Goal: Communication & Community: Answer question/provide support

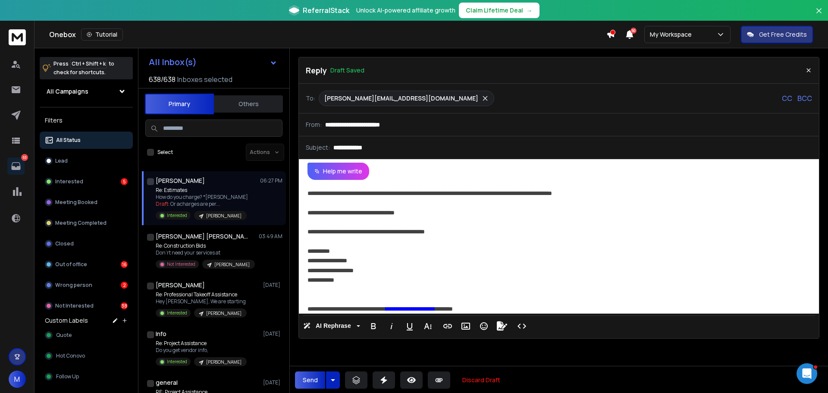
click at [311, 381] on button "Send" at bounding box center [310, 379] width 30 height 17
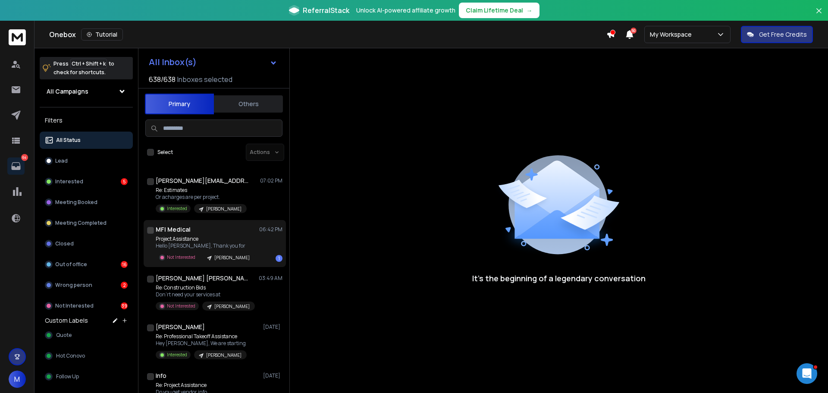
scroll to position [86, 0]
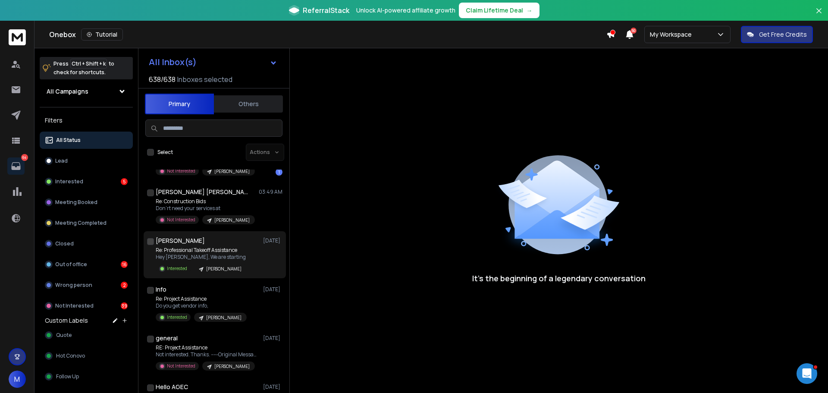
click at [223, 247] on p "Re: Professional Takeoff Assistance" at bounding box center [201, 250] width 91 height 7
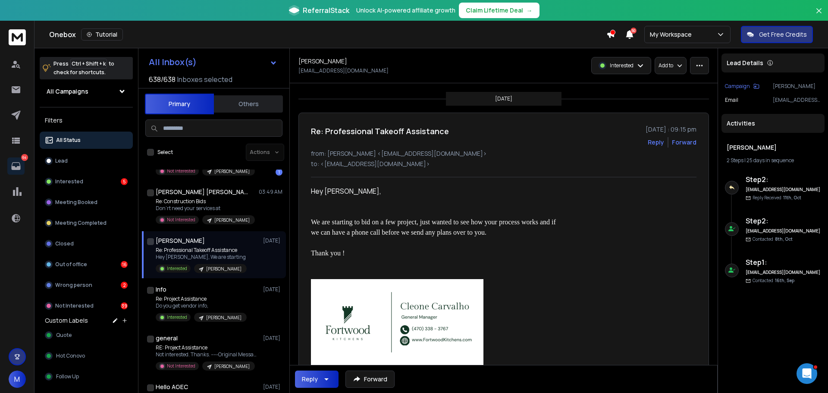
click at [309, 380] on div "Reply" at bounding box center [310, 379] width 16 height 9
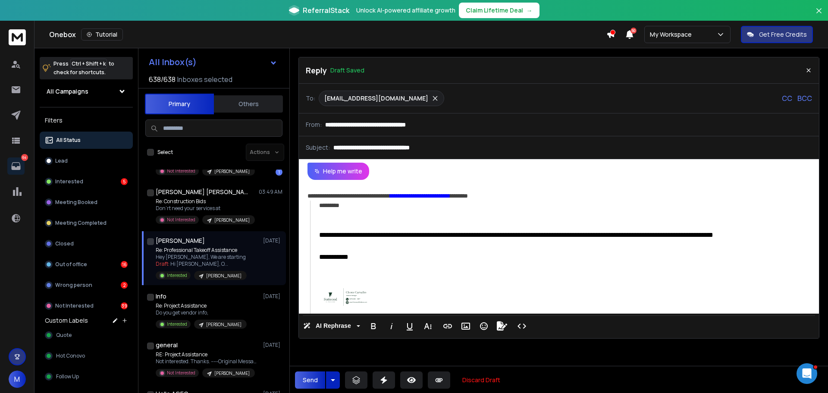
scroll to position [0, 0]
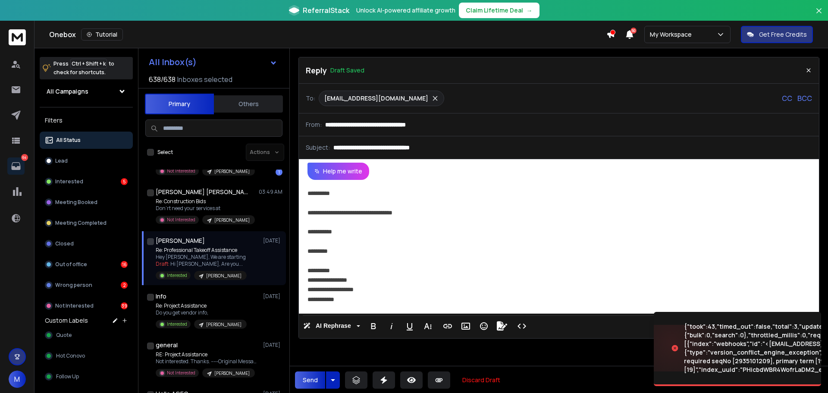
click at [310, 381] on button "Send" at bounding box center [310, 379] width 30 height 17
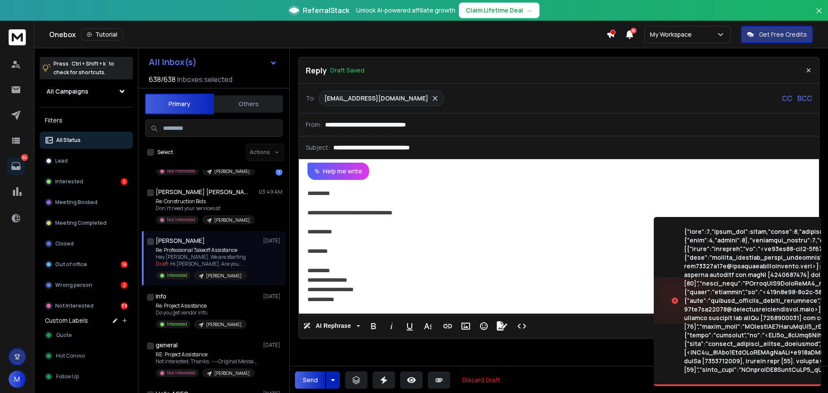
click at [310, 381] on button "Send" at bounding box center [310, 379] width 30 height 17
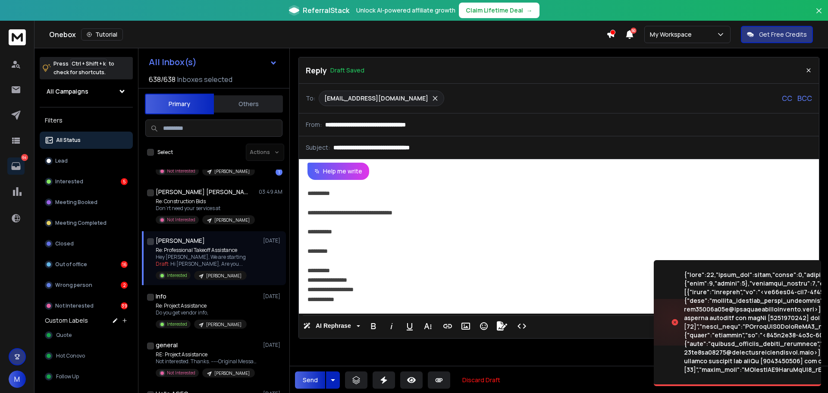
click at [310, 381] on button "Send" at bounding box center [310, 379] width 30 height 17
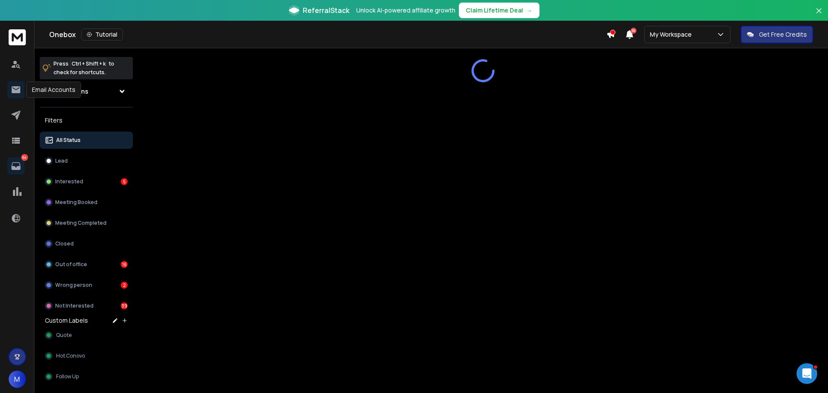
click at [17, 93] on icon at bounding box center [16, 89] width 9 height 7
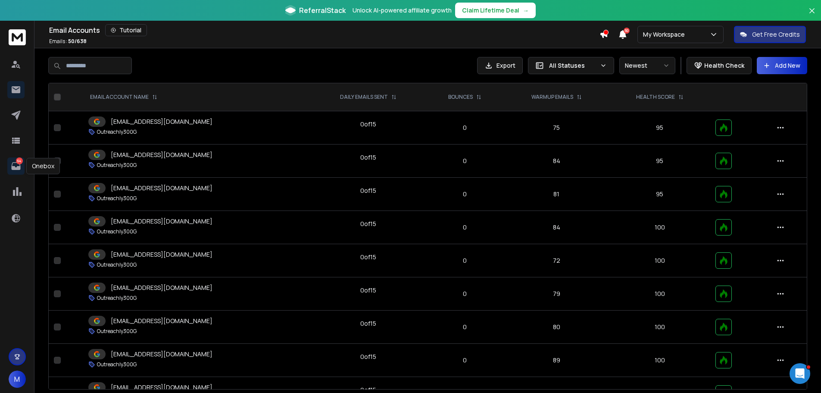
click at [20, 160] on p "64" at bounding box center [19, 160] width 7 height 7
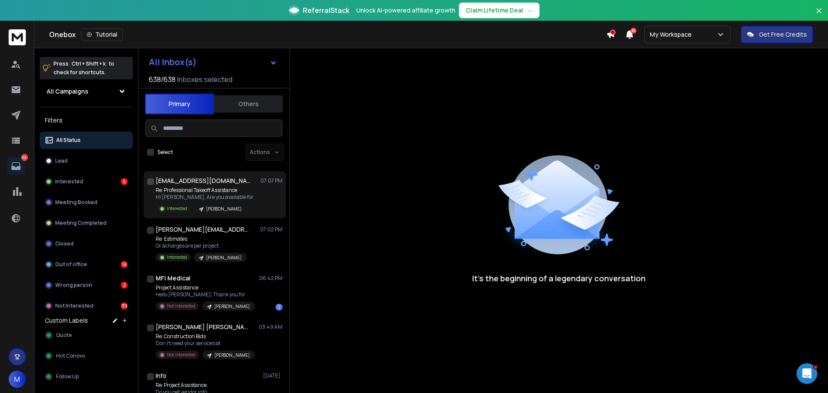
click at [219, 180] on h1 "contact@fortwoodkitchens.com" at bounding box center [203, 180] width 95 height 9
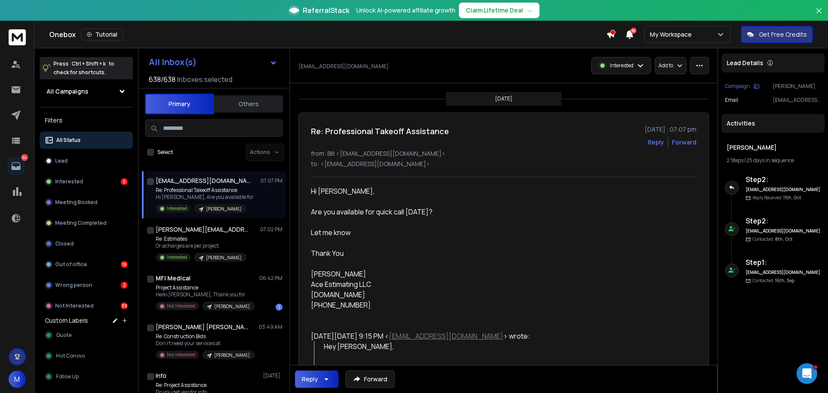
drag, startPoint x: 449, startPoint y: 154, endPoint x: 341, endPoint y: 155, distance: 107.8
click at [341, 155] on p "from: Bill <bill.qamar@aceestimatessolutions.info>" at bounding box center [503, 153] width 385 height 9
copy p "[EMAIL_ADDRESS][DOMAIN_NAME]"
click at [17, 171] on link "64" at bounding box center [15, 165] width 17 height 17
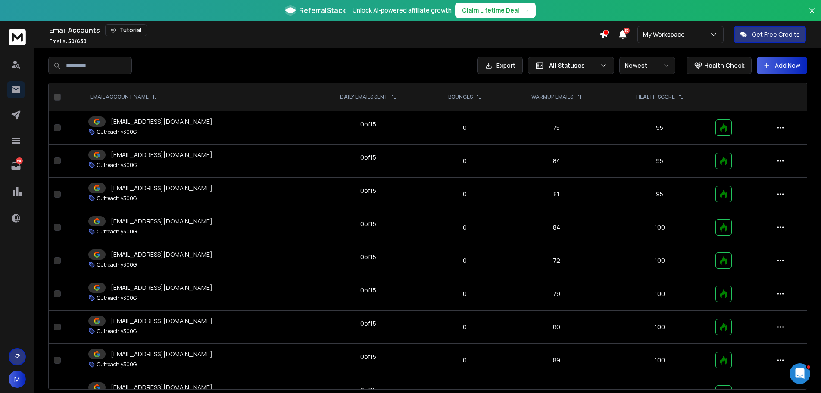
click at [130, 65] on input at bounding box center [90, 65] width 84 height 17
paste input "**********"
type input "**********"
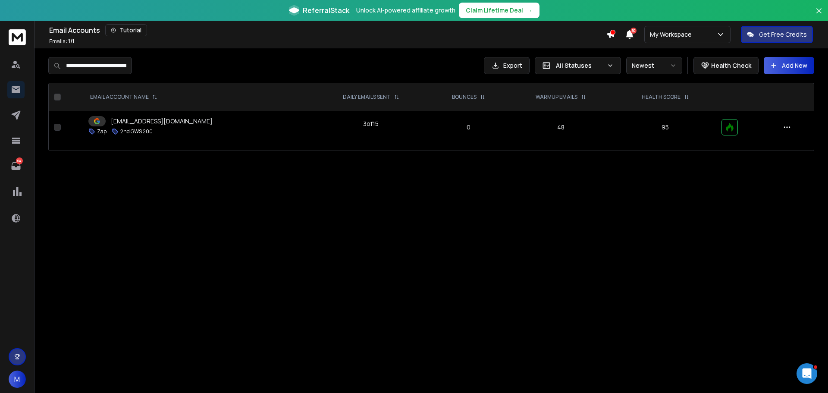
click at [556, 67] on div "All Statuses" at bounding box center [572, 65] width 61 height 9
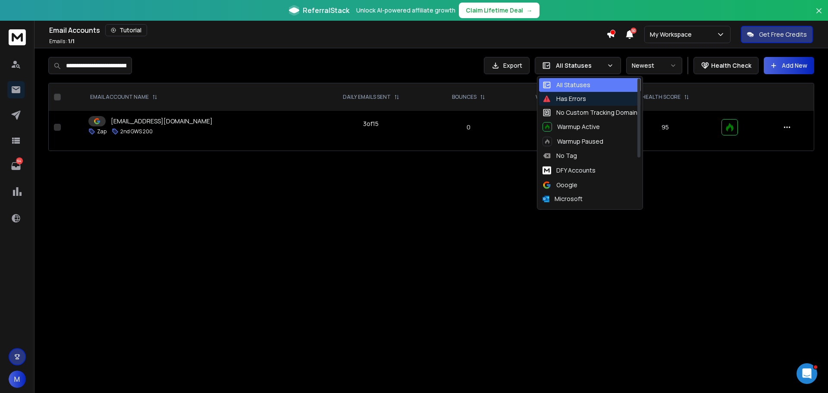
click at [572, 99] on div "Has Errors" at bounding box center [564, 98] width 44 height 9
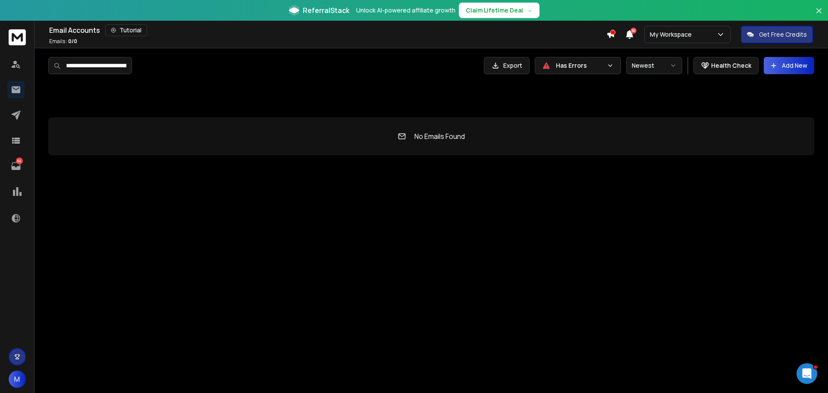
click at [92, 66] on input "**********" at bounding box center [90, 65] width 84 height 17
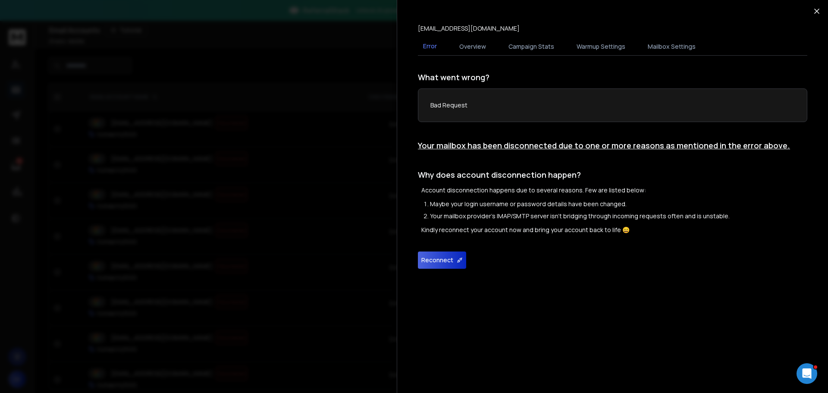
click at [812, 10] on icon "button" at bounding box center [816, 11] width 9 height 9
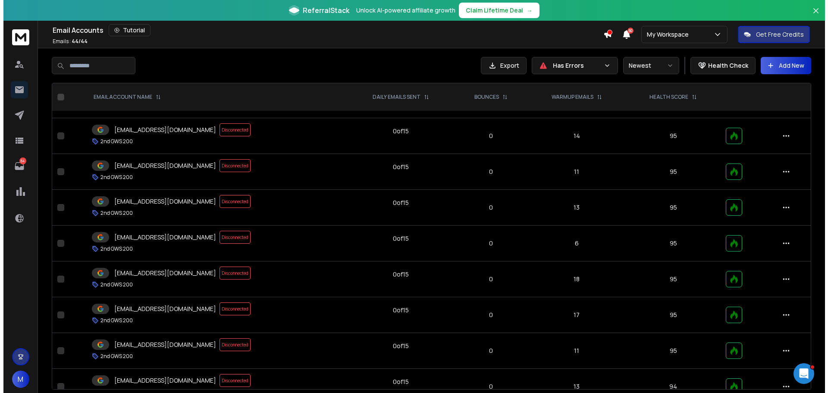
scroll to position [1131, 0]
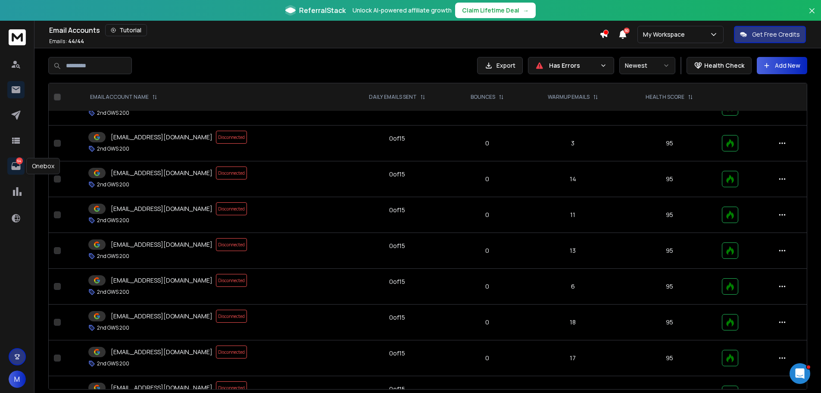
click at [17, 164] on p "64" at bounding box center [19, 160] width 7 height 7
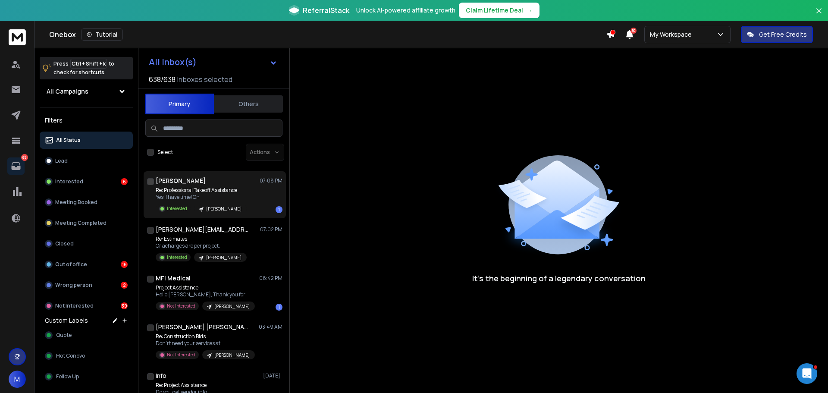
click at [220, 181] on div "Cleone Carvalho 07:08 PM" at bounding box center [219, 180] width 127 height 9
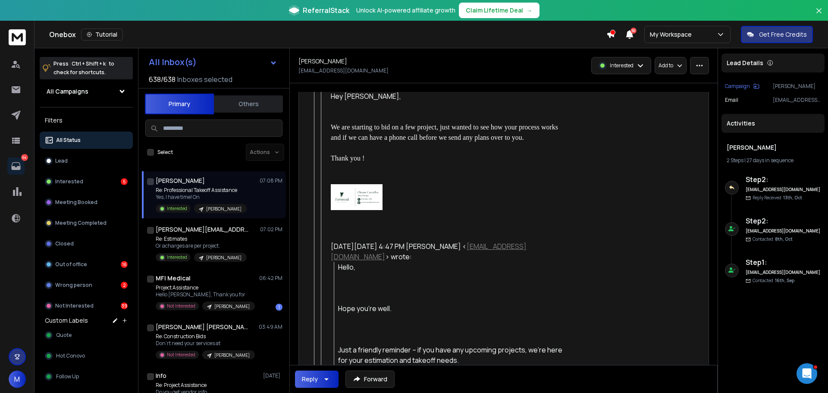
scroll to position [259, 0]
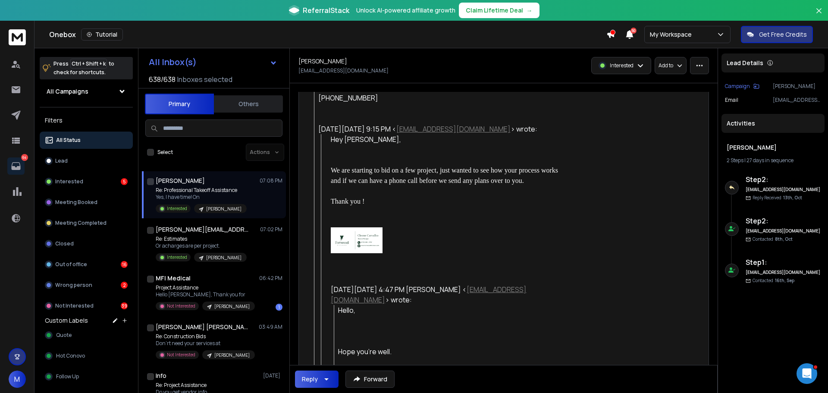
click at [361, 242] on img at bounding box center [357, 240] width 52 height 26
click at [355, 250] on img at bounding box center [357, 240] width 52 height 26
drag, startPoint x: 355, startPoint y: 250, endPoint x: 601, endPoint y: 237, distance: 246.5
click at [601, 237] on div "Re: Professional Takeoff Assistance 13 October 2025 : 07:08 pm Reply Forward fr…" at bounding box center [503, 290] width 385 height 849
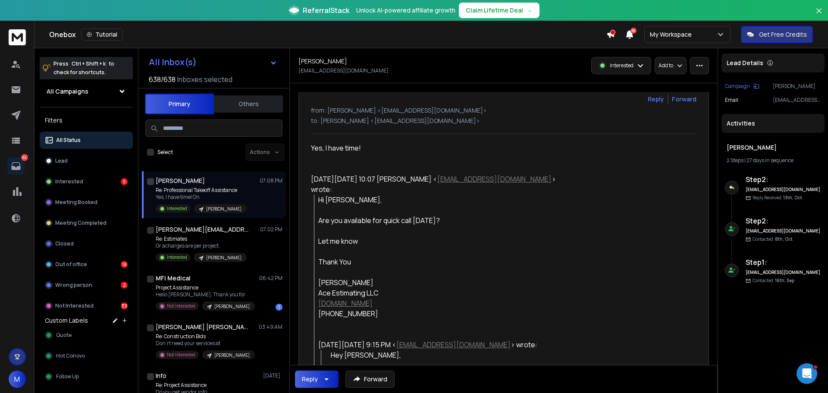
scroll to position [0, 0]
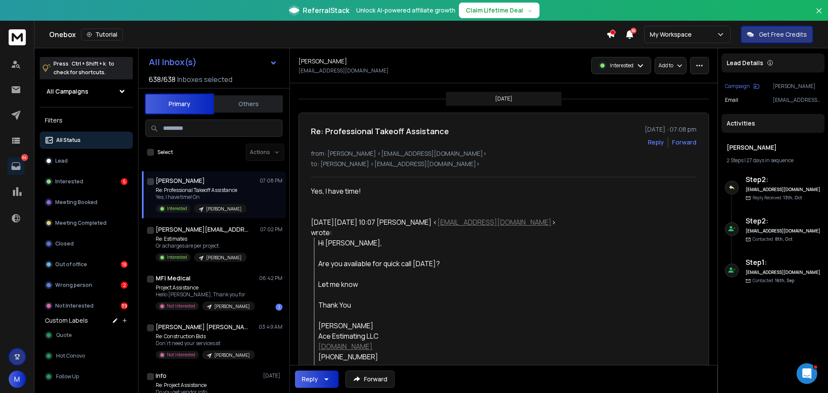
click at [468, 154] on p "from: Cleone Carvalho <contact@fortwoodkitchens.com>" at bounding box center [503, 153] width 385 height 9
drag, startPoint x: 461, startPoint y: 164, endPoint x: 353, endPoint y: 167, distance: 108.2
click at [353, 167] on p "to: Bill Qamar <bill.qamar@aceestimatessolutions.info>" at bounding box center [503, 163] width 385 height 9
copy p "bill.qamar@aceestimatessolutions.info"
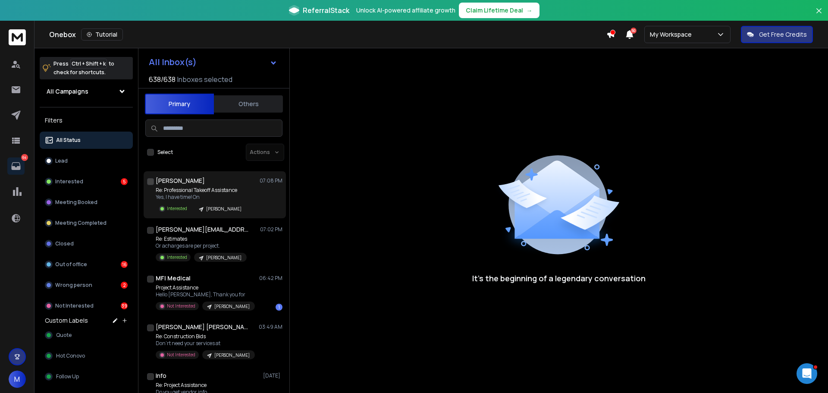
click at [212, 190] on p "Re: Professional Takeoff Assistance" at bounding box center [201, 190] width 91 height 7
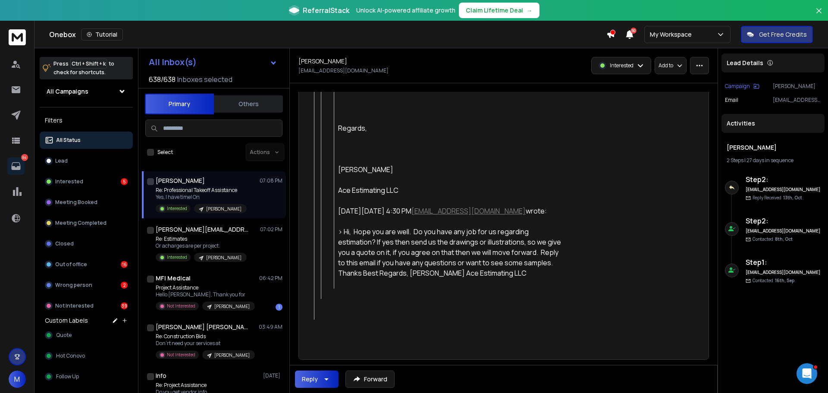
scroll to position [683, 0]
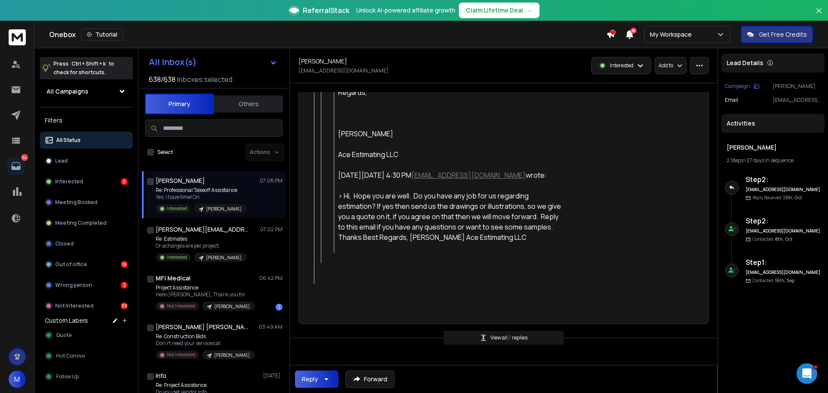
click at [497, 337] on p "View all 7 replies" at bounding box center [508, 337] width 37 height 7
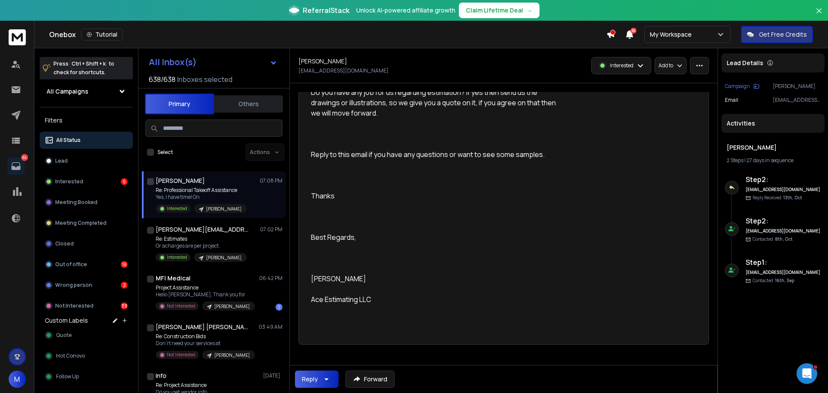
scroll to position [5392, 0]
